Goal: Check status

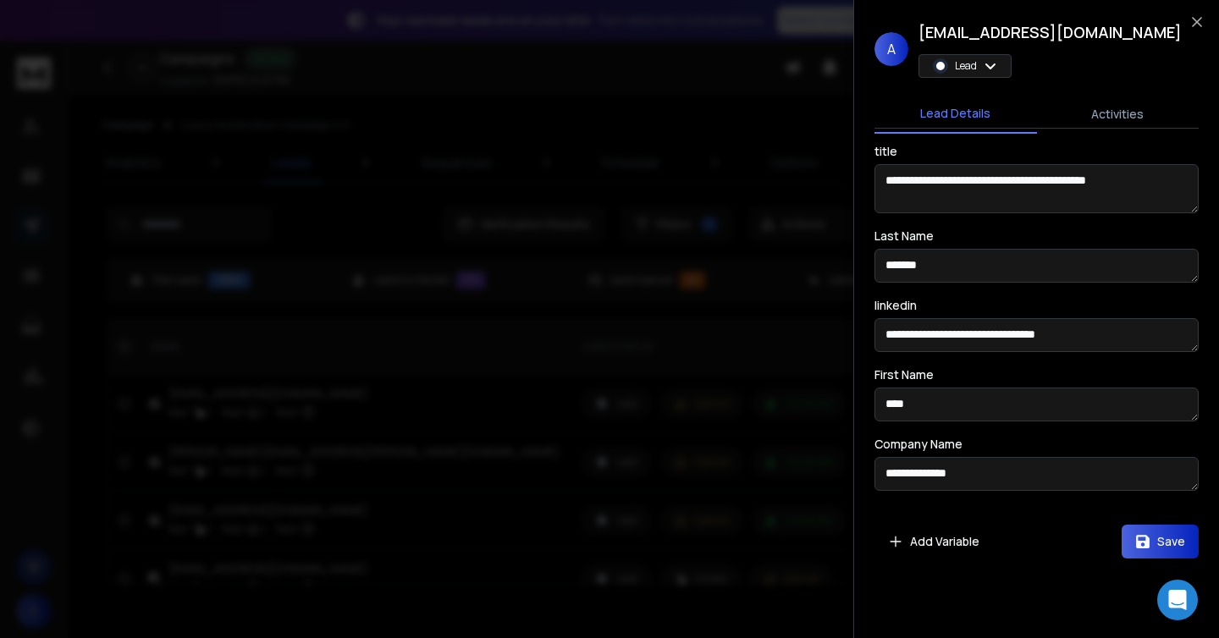
scroll to position [37, 0]
click at [738, 144] on div at bounding box center [609, 319] width 1219 height 638
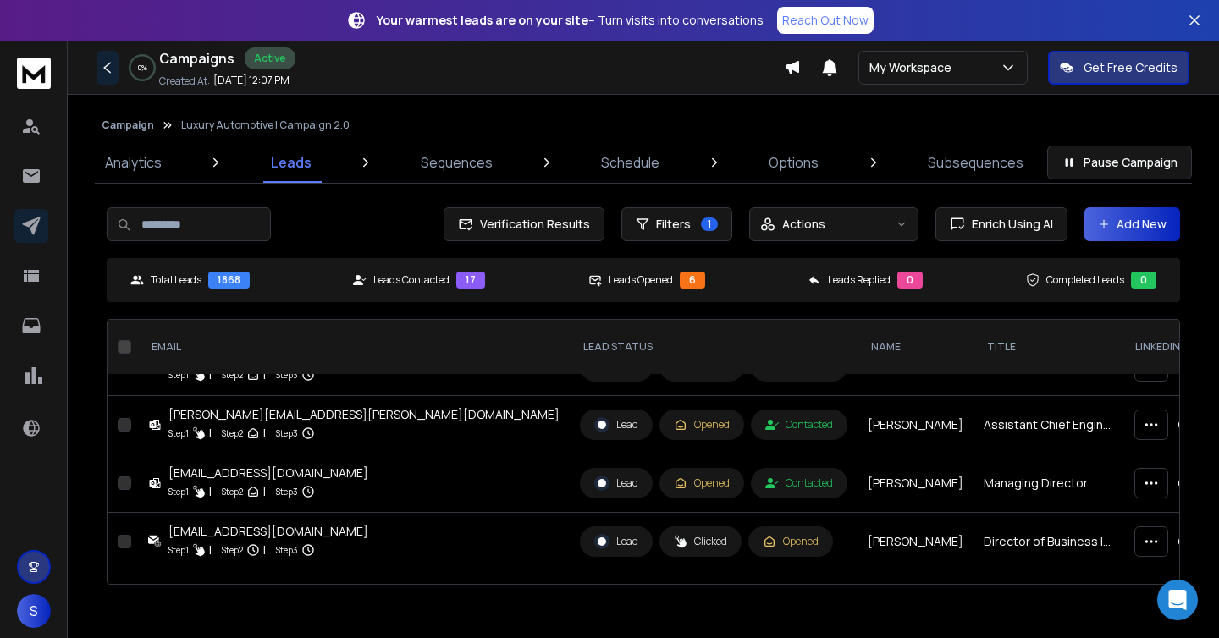
click at [106, 61] on icon at bounding box center [107, 67] width 15 height 15
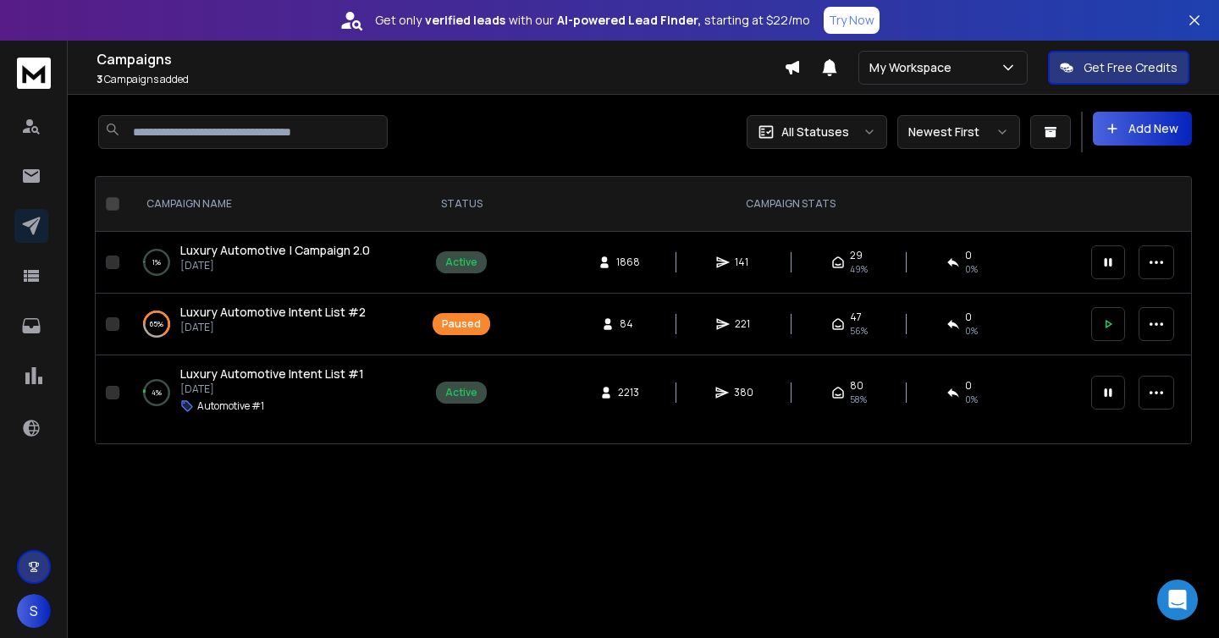
click at [445, 517] on div "Campaigns 3 Campaigns Added All Statuses Newest First Add New CAMPAIGN NAME STA…" at bounding box center [643, 431] width 1097 height 638
click at [323, 246] on span "Luxury Automotive | Campaign 2.0" at bounding box center [275, 250] width 190 height 16
